Goal: Navigation & Orientation: Find specific page/section

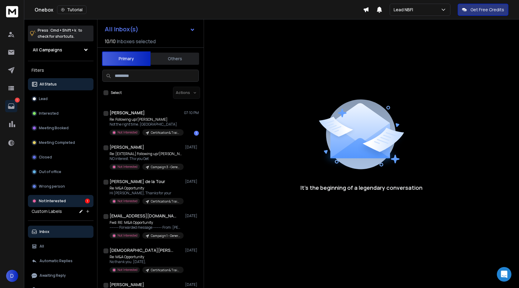
click at [63, 199] on p "Not Interested" at bounding box center [52, 200] width 27 height 5
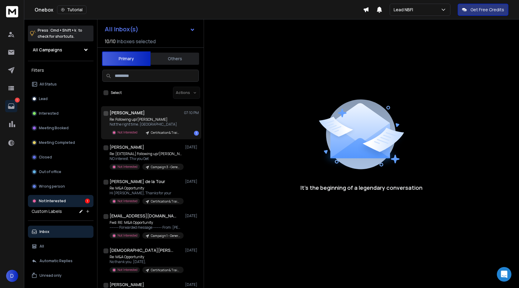
click at [135, 117] on p "Re: Following up/[PERSON_NAME]" at bounding box center [146, 119] width 73 height 5
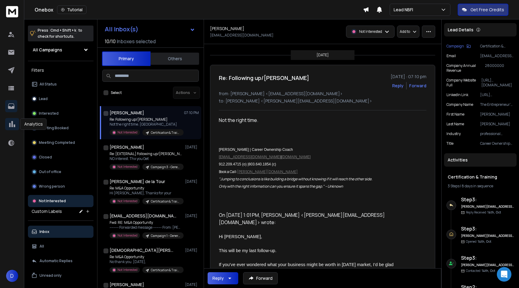
click at [12, 123] on icon at bounding box center [12, 124] width 6 height 6
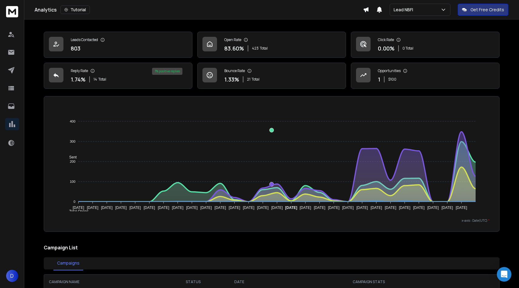
scroll to position [23, 0]
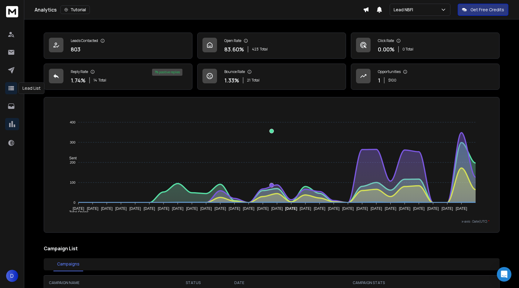
click at [10, 91] on icon at bounding box center [11, 87] width 7 height 7
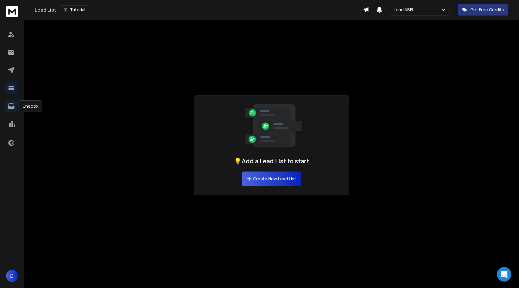
click at [11, 104] on icon at bounding box center [11, 105] width 7 height 7
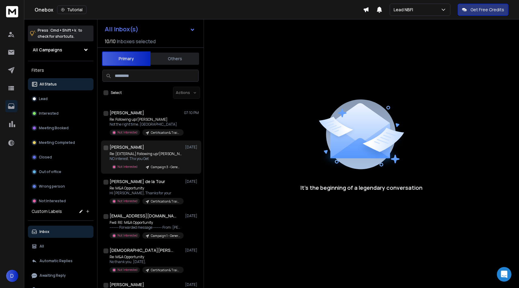
click at [141, 156] on p "NO interest. Thx you Get" at bounding box center [146, 158] width 73 height 5
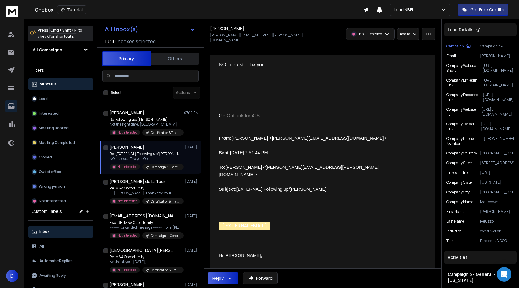
scroll to position [60, 0]
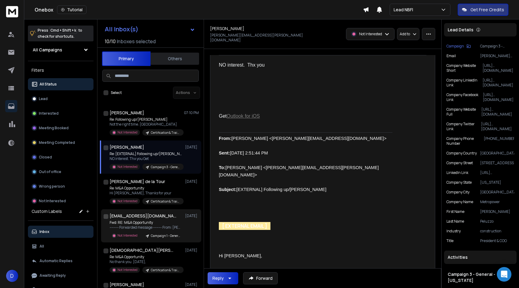
click at [136, 215] on h1 "[EMAIL_ADDRESS][DOMAIN_NAME]" at bounding box center [143, 216] width 67 height 6
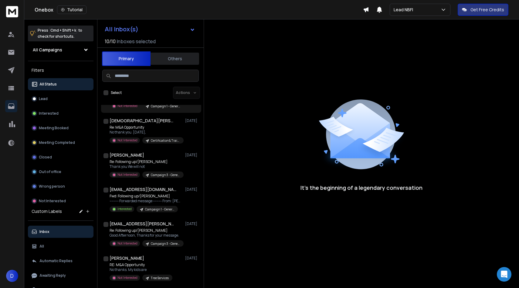
scroll to position [136, 0]
